Goal: Information Seeking & Learning: Check status

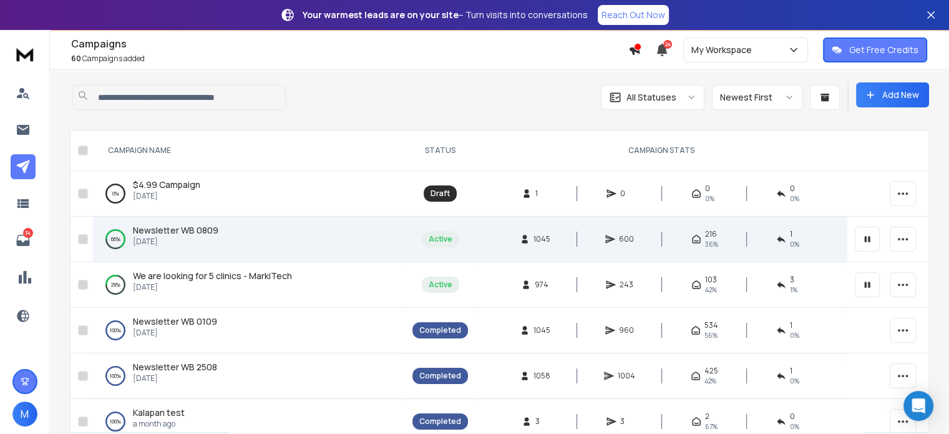
scroll to position [62, 0]
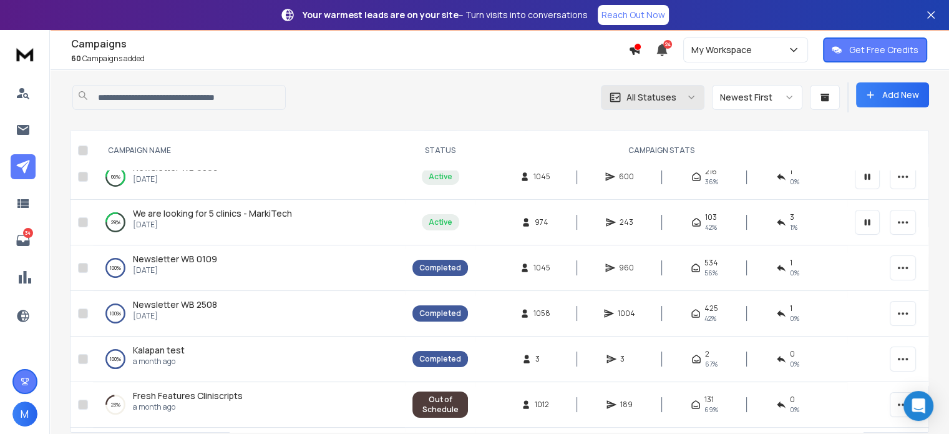
click at [648, 99] on p "All Statuses" at bounding box center [652, 97] width 50 height 12
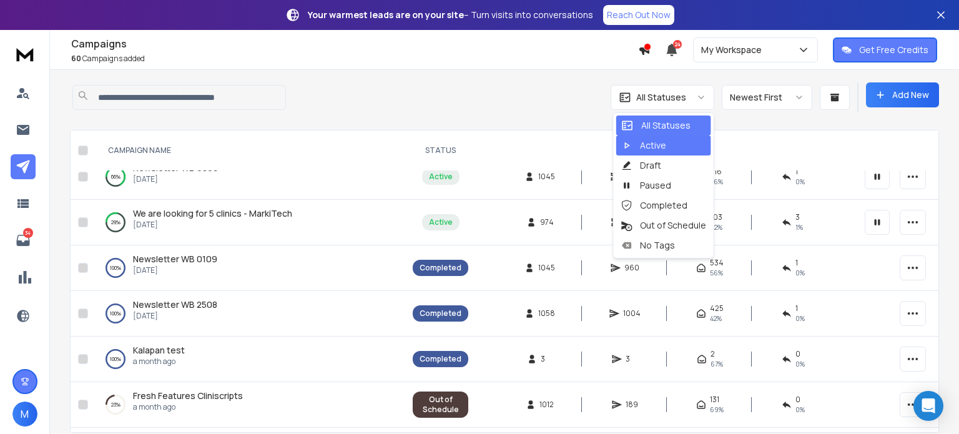
click at [675, 145] on div "Active" at bounding box center [663, 145] width 95 height 20
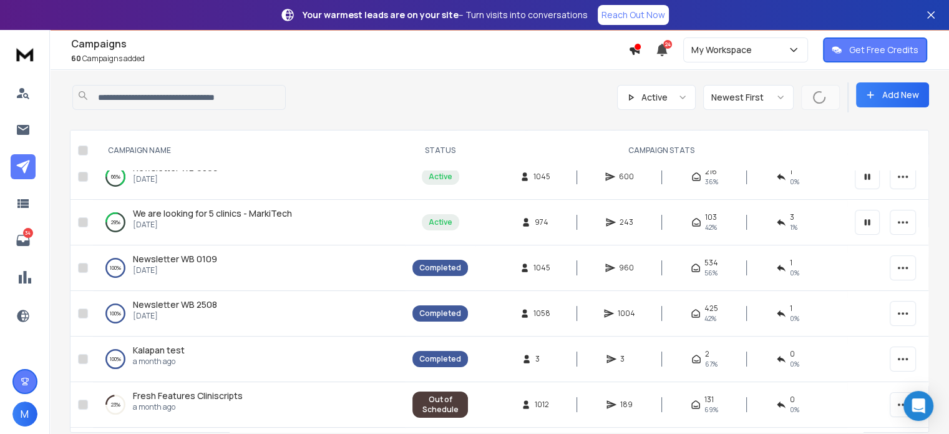
scroll to position [0, 0]
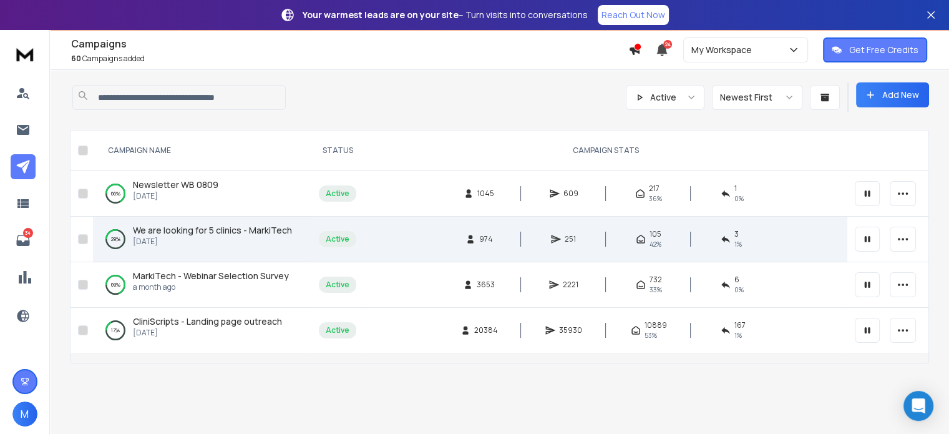
click at [232, 247] on div "We are looking for 5 clinics - MarkiTech [DATE]" at bounding box center [212, 239] width 159 height 30
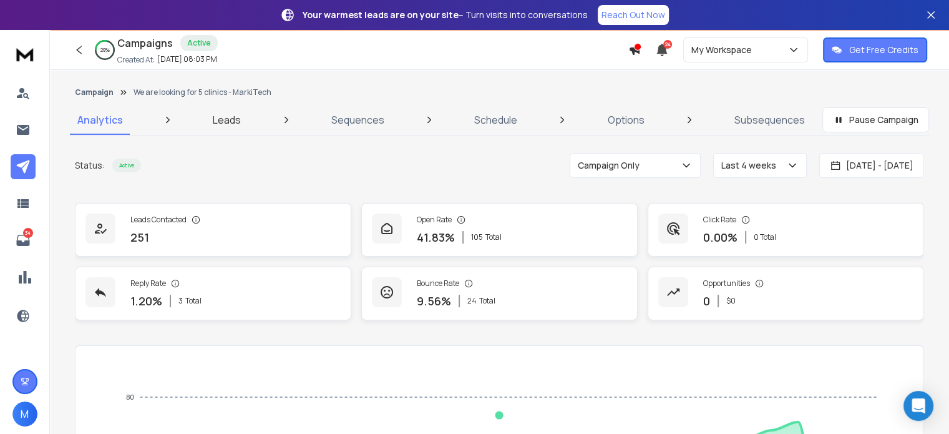
click at [237, 122] on p "Leads" at bounding box center [227, 119] width 28 height 15
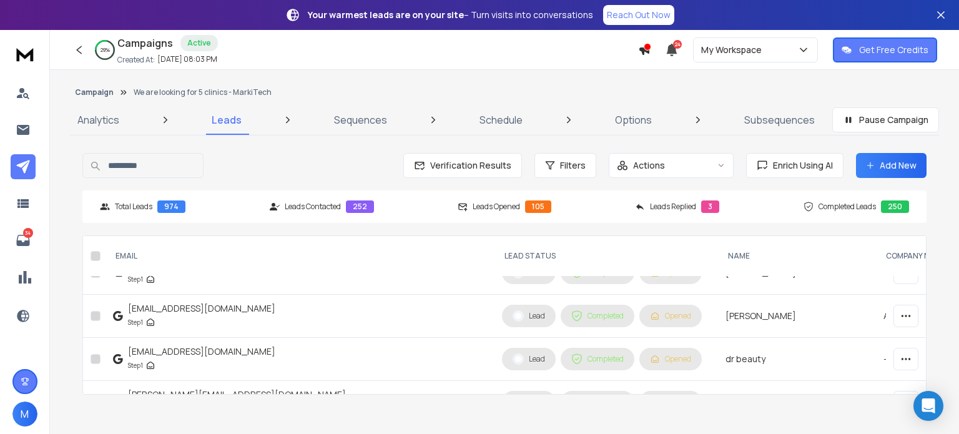
scroll to position [562, 0]
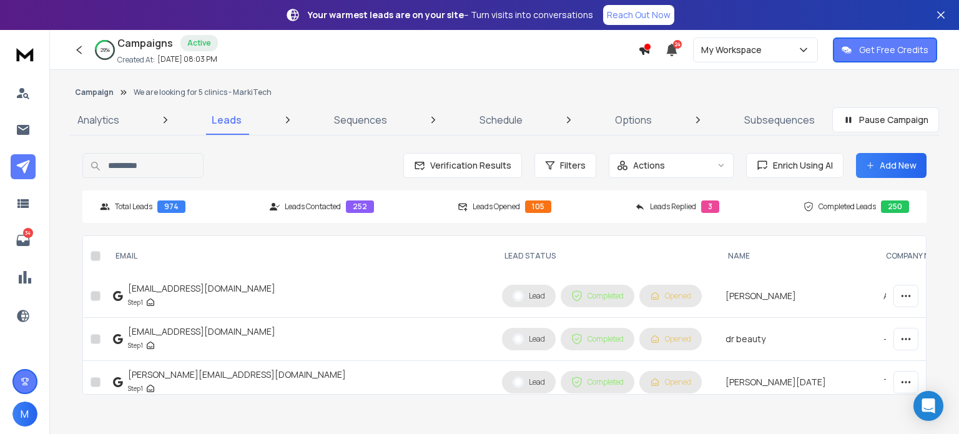
click at [184, 169] on input at bounding box center [142, 165] width 121 height 25
type input "****"
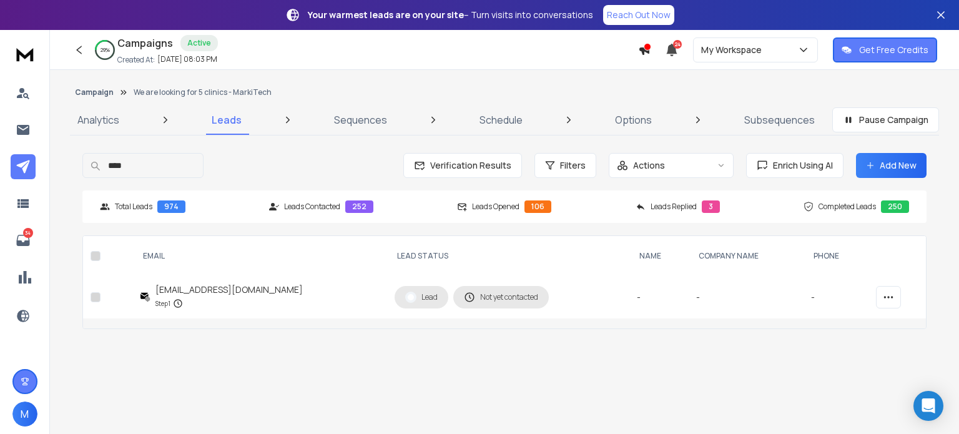
drag, startPoint x: 145, startPoint y: 167, endPoint x: 91, endPoint y: 156, distance: 55.3
click at [91, 156] on input "****" at bounding box center [142, 165] width 121 height 25
click at [104, 117] on p "Analytics" at bounding box center [98, 119] width 42 height 15
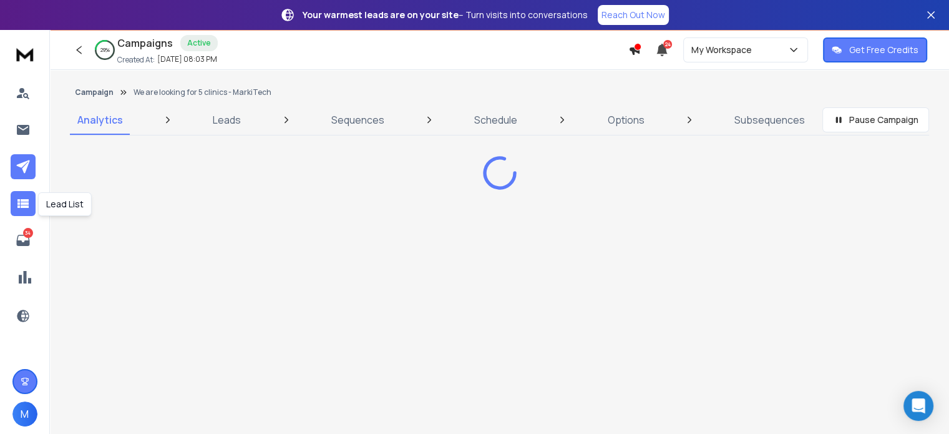
click at [19, 207] on icon at bounding box center [22, 203] width 11 height 9
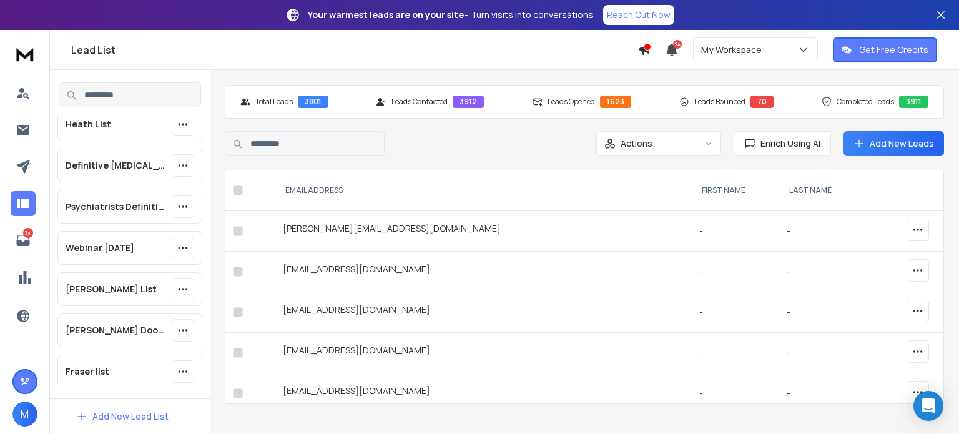
scroll to position [385, 0]
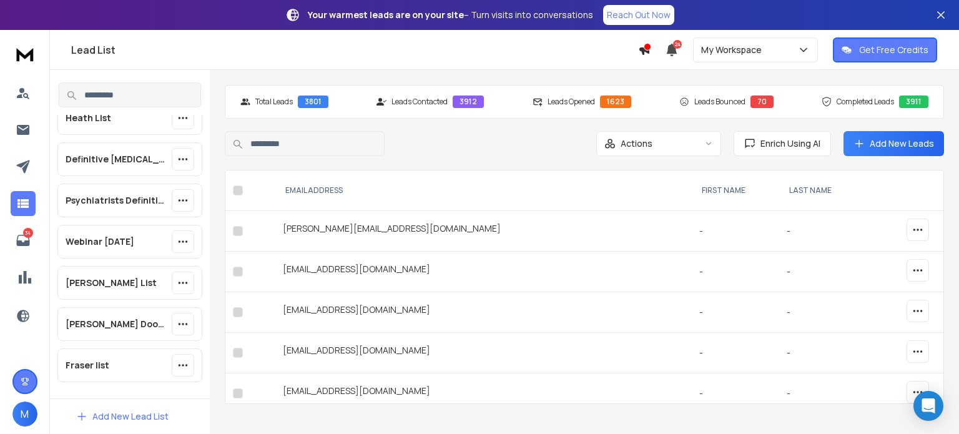
click at [134, 237] on p "Webinar [DATE]" at bounding box center [100, 241] width 69 height 12
click at [124, 272] on div "[PERSON_NAME] List" at bounding box center [129, 283] width 145 height 34
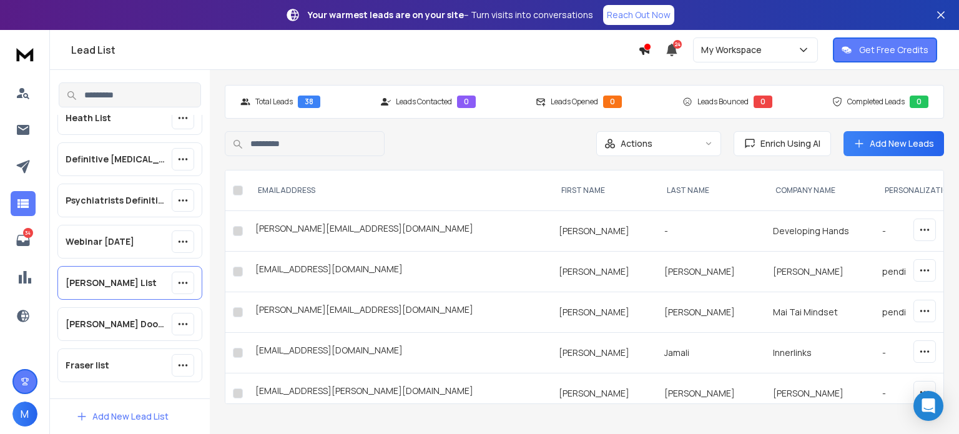
click at [105, 318] on p "[PERSON_NAME] Door to Door" at bounding box center [116, 324] width 101 height 12
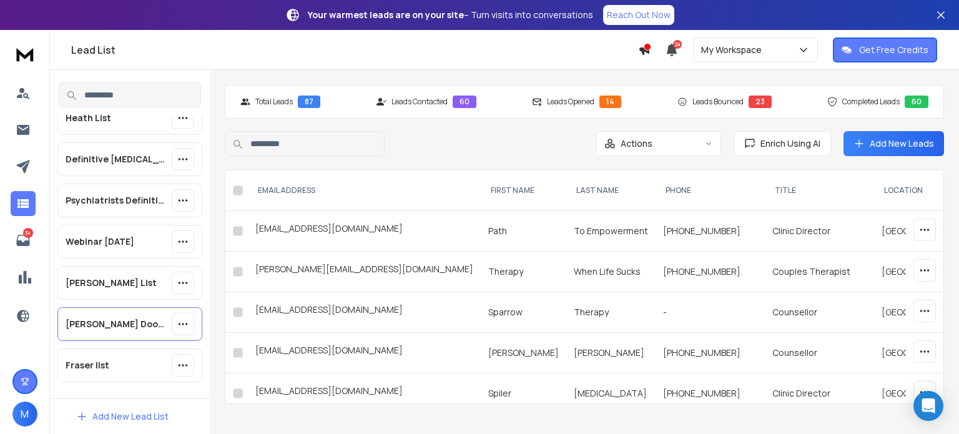
click at [120, 359] on div "Fraser list" at bounding box center [129, 365] width 145 height 34
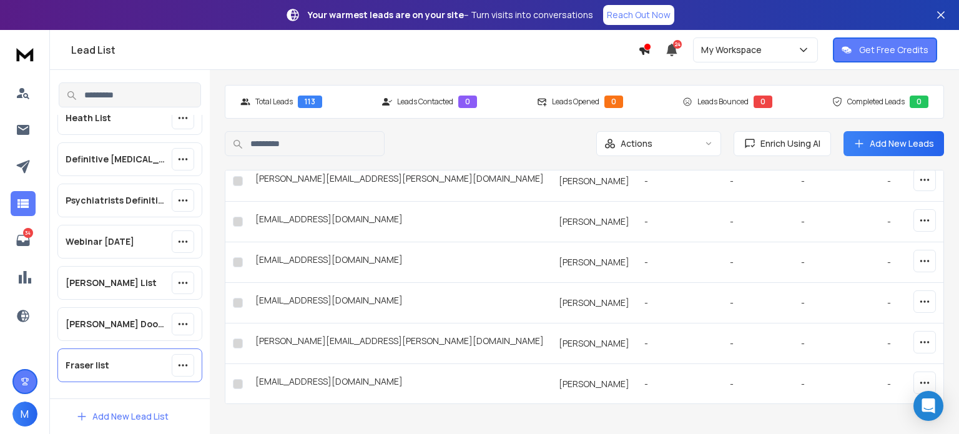
scroll to position [1848, 0]
